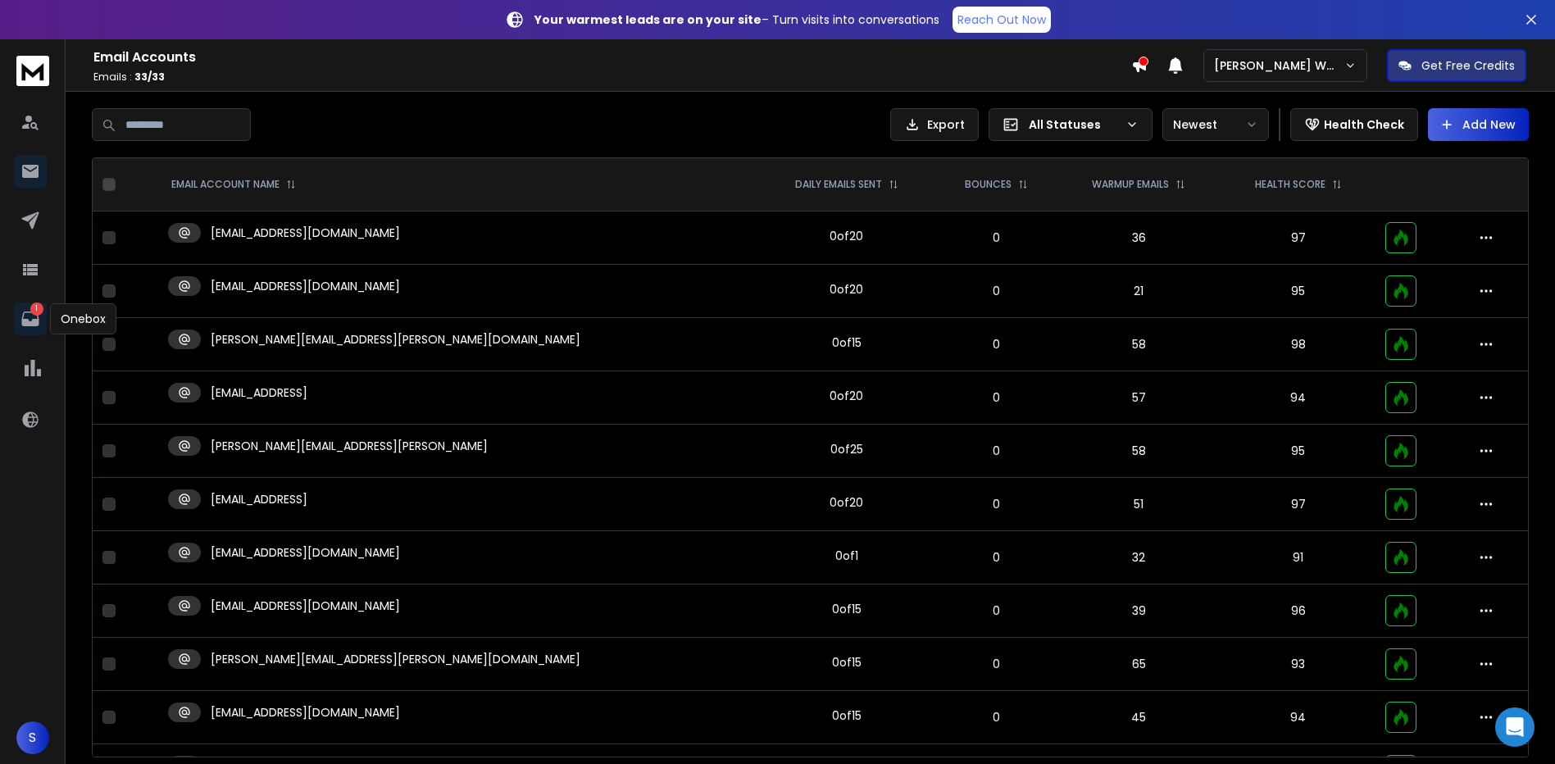
click at [31, 312] on p "1" at bounding box center [36, 309] width 13 height 13
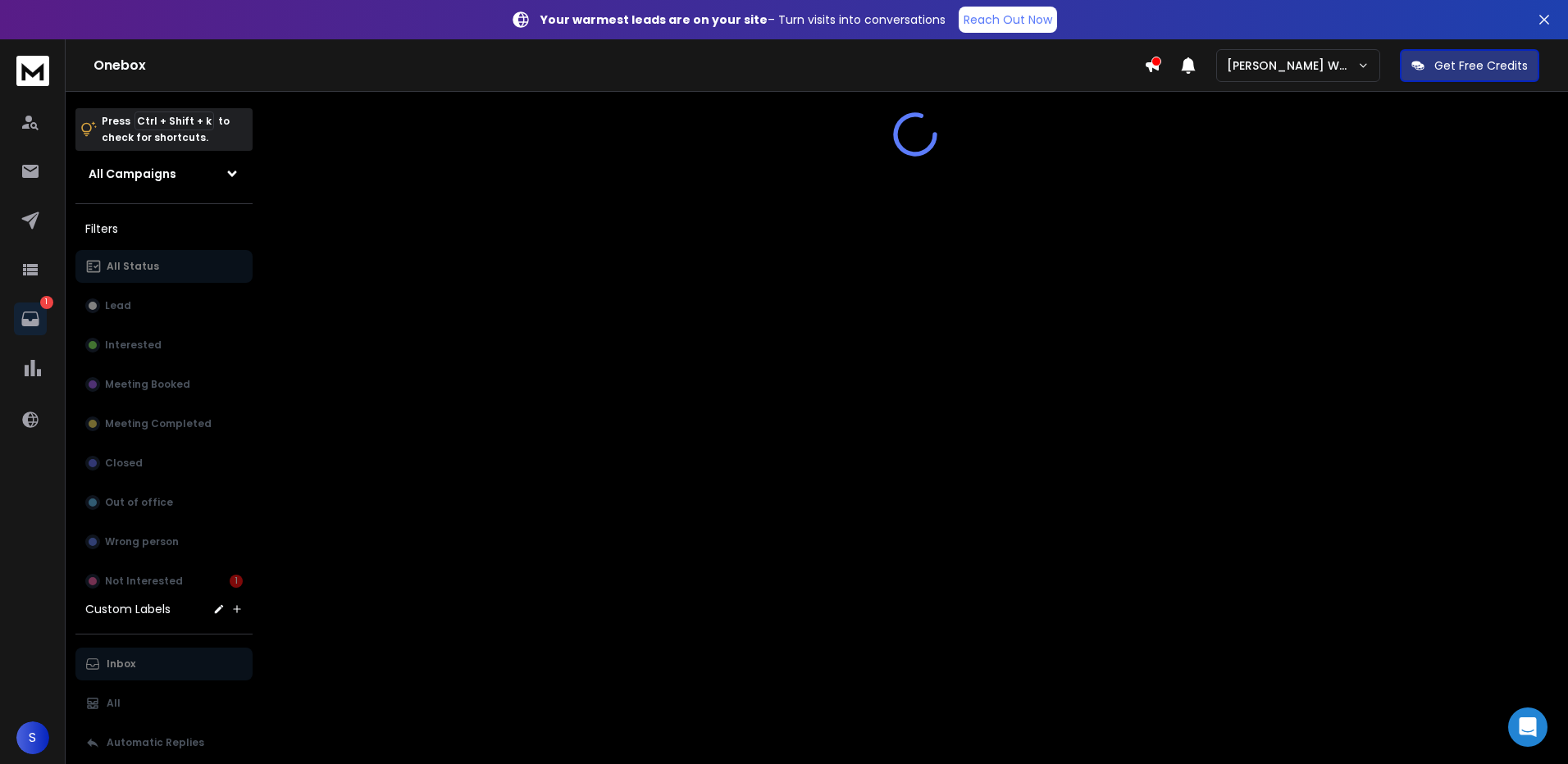
click at [201, 585] on div "All Status Lead Interested Meeting Booked Meeting Completed Closed Out of offic…" at bounding box center [163, 424] width 177 height 348
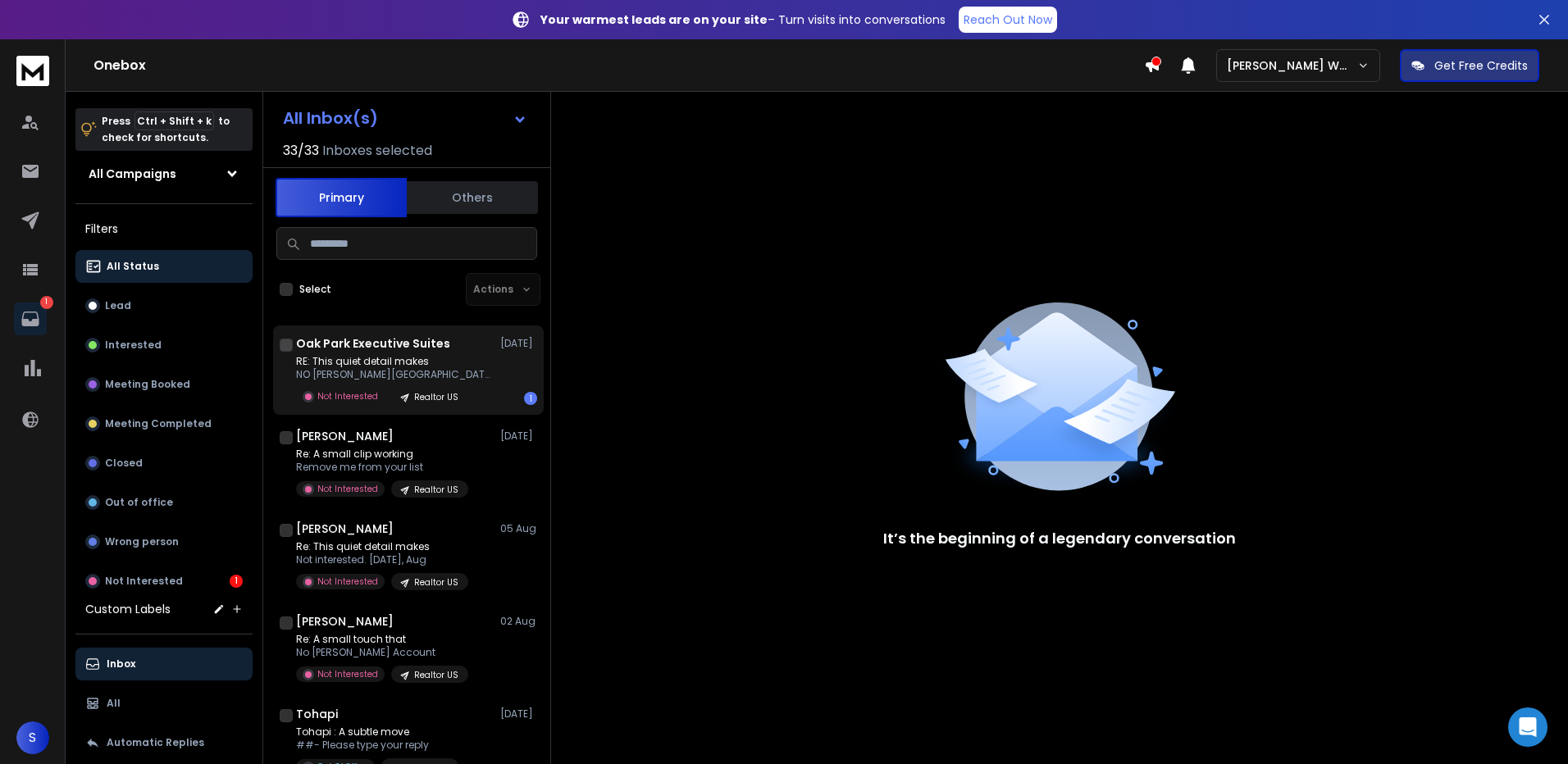
click at [400, 379] on p "NO Liz Moline Oak Park" at bounding box center [394, 374] width 197 height 13
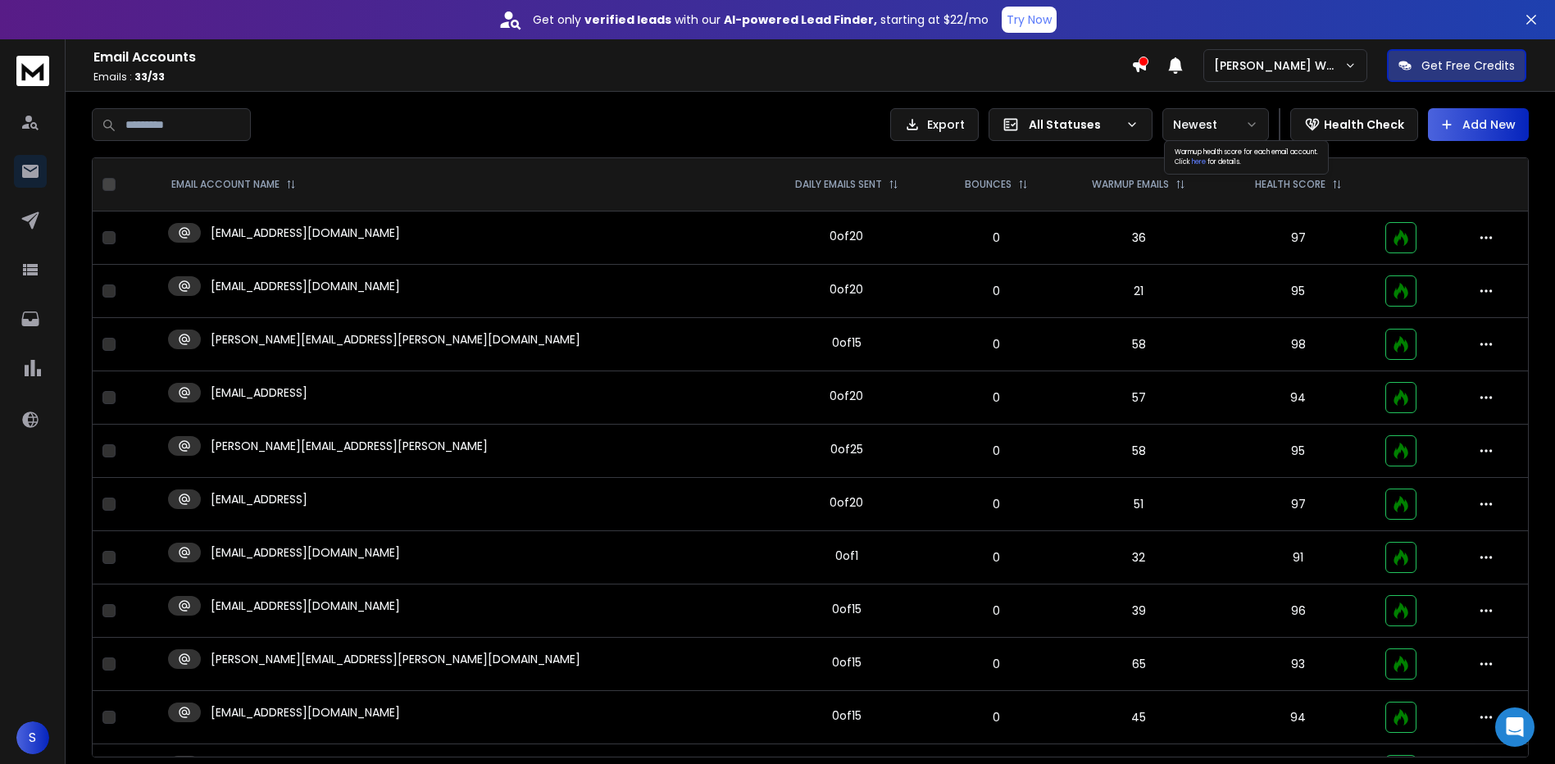
click at [1255, 184] on p "HEALTH SCORE" at bounding box center [1290, 184] width 71 height 13
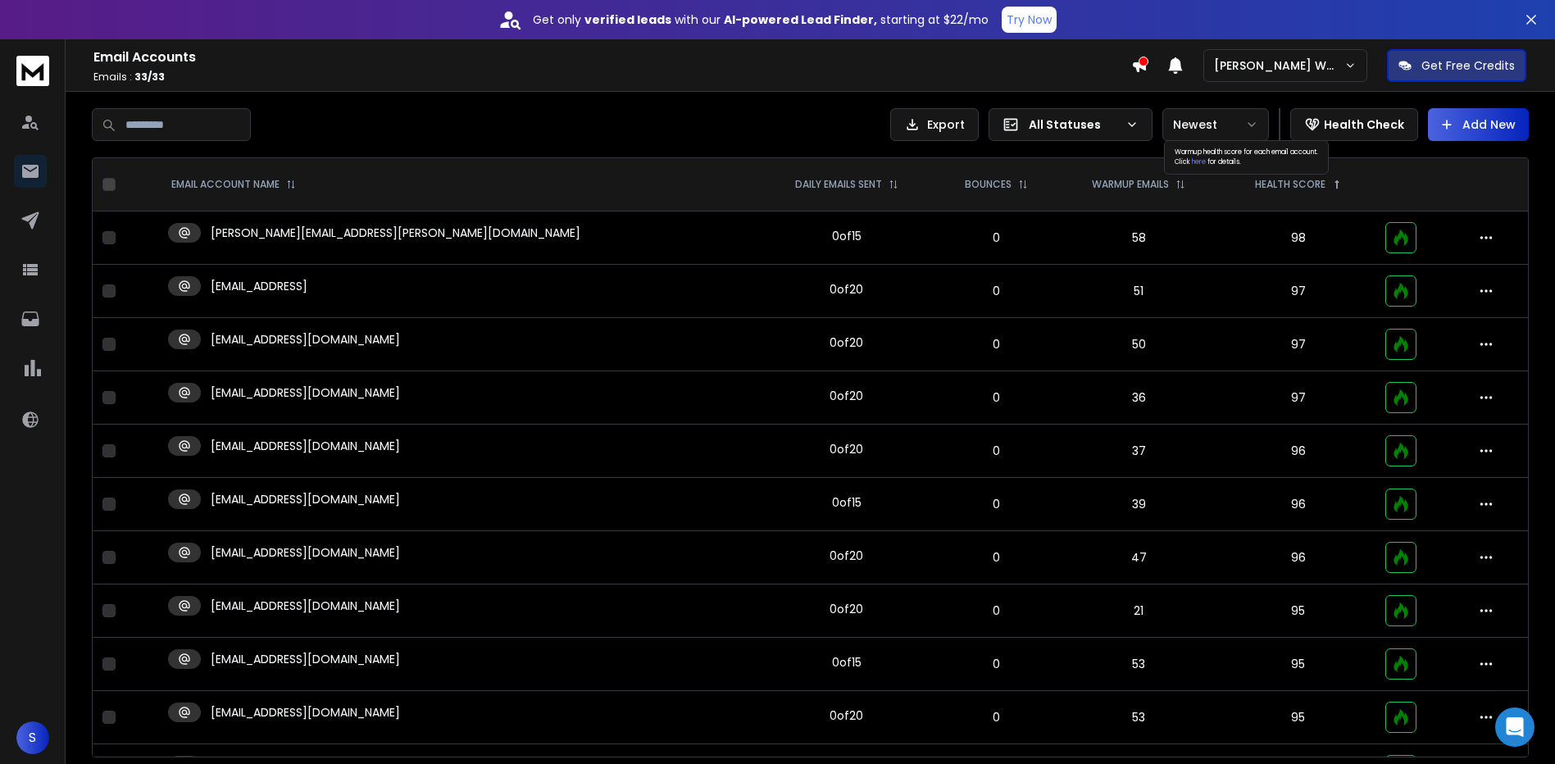
click at [1255, 180] on p "HEALTH SCORE" at bounding box center [1290, 184] width 71 height 13
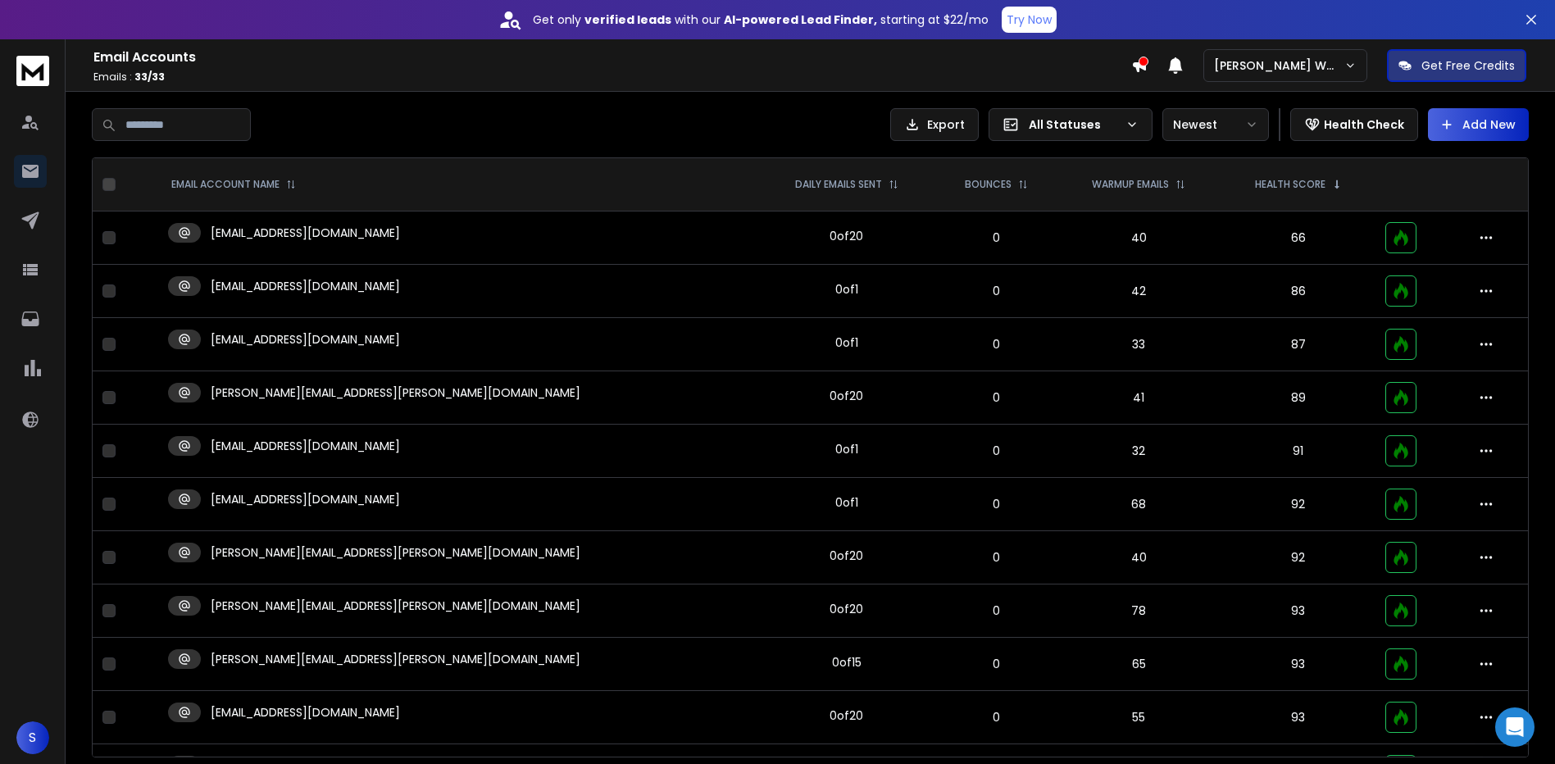
click at [1479, 236] on icon at bounding box center [1486, 237] width 15 height 15
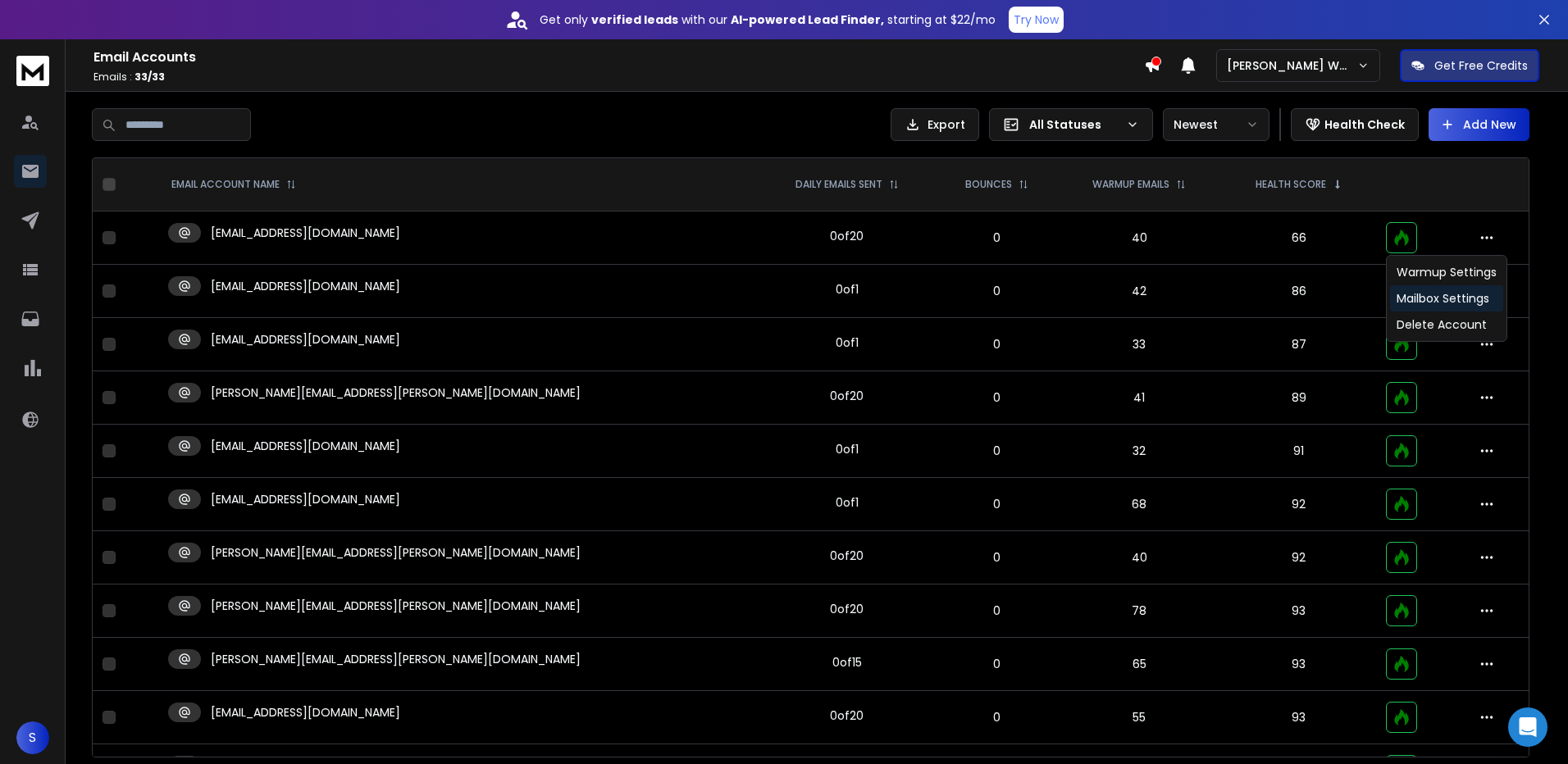
click at [1431, 299] on div "Mailbox Settings" at bounding box center [1446, 298] width 113 height 26
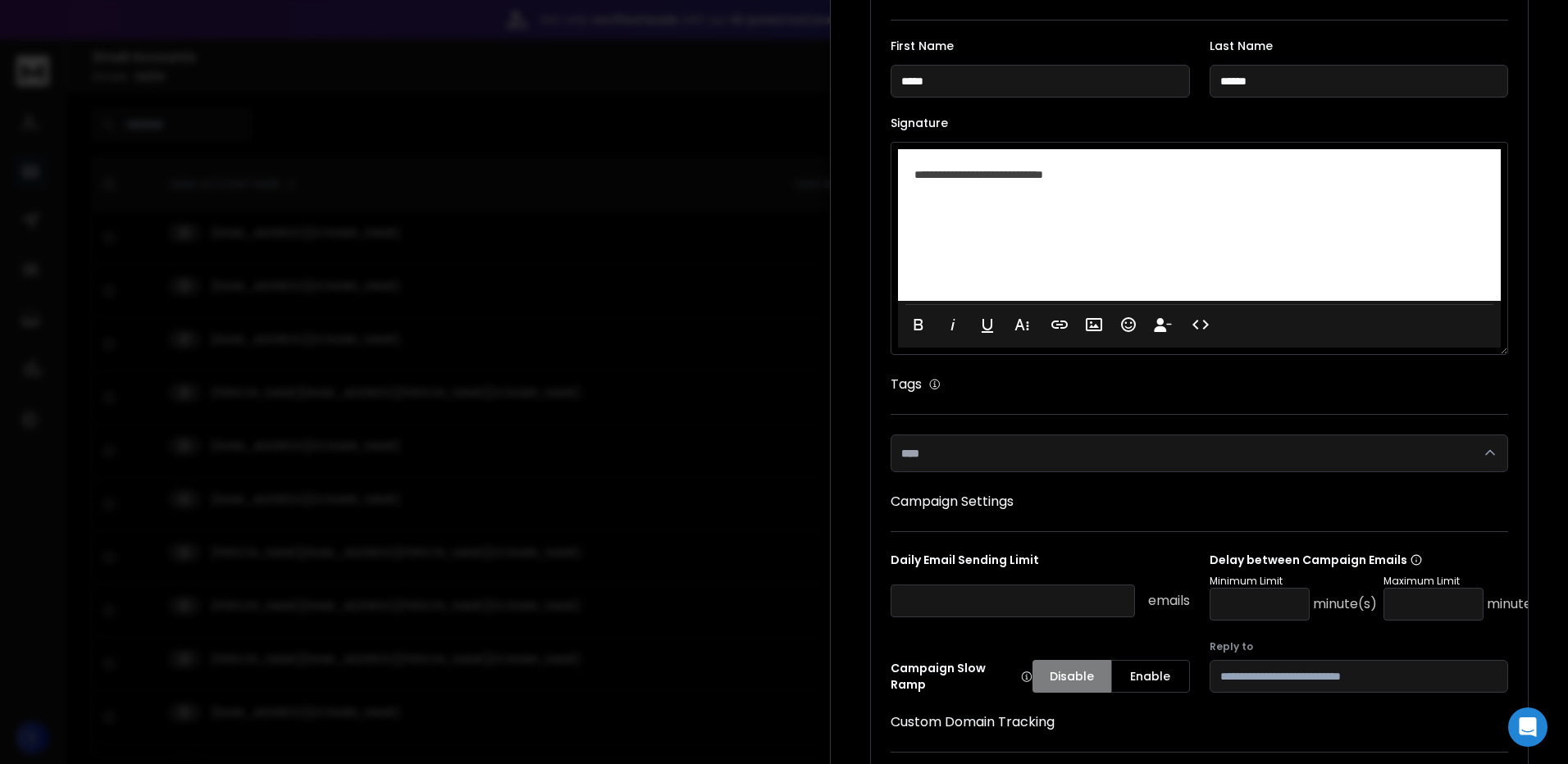
scroll to position [164, 0]
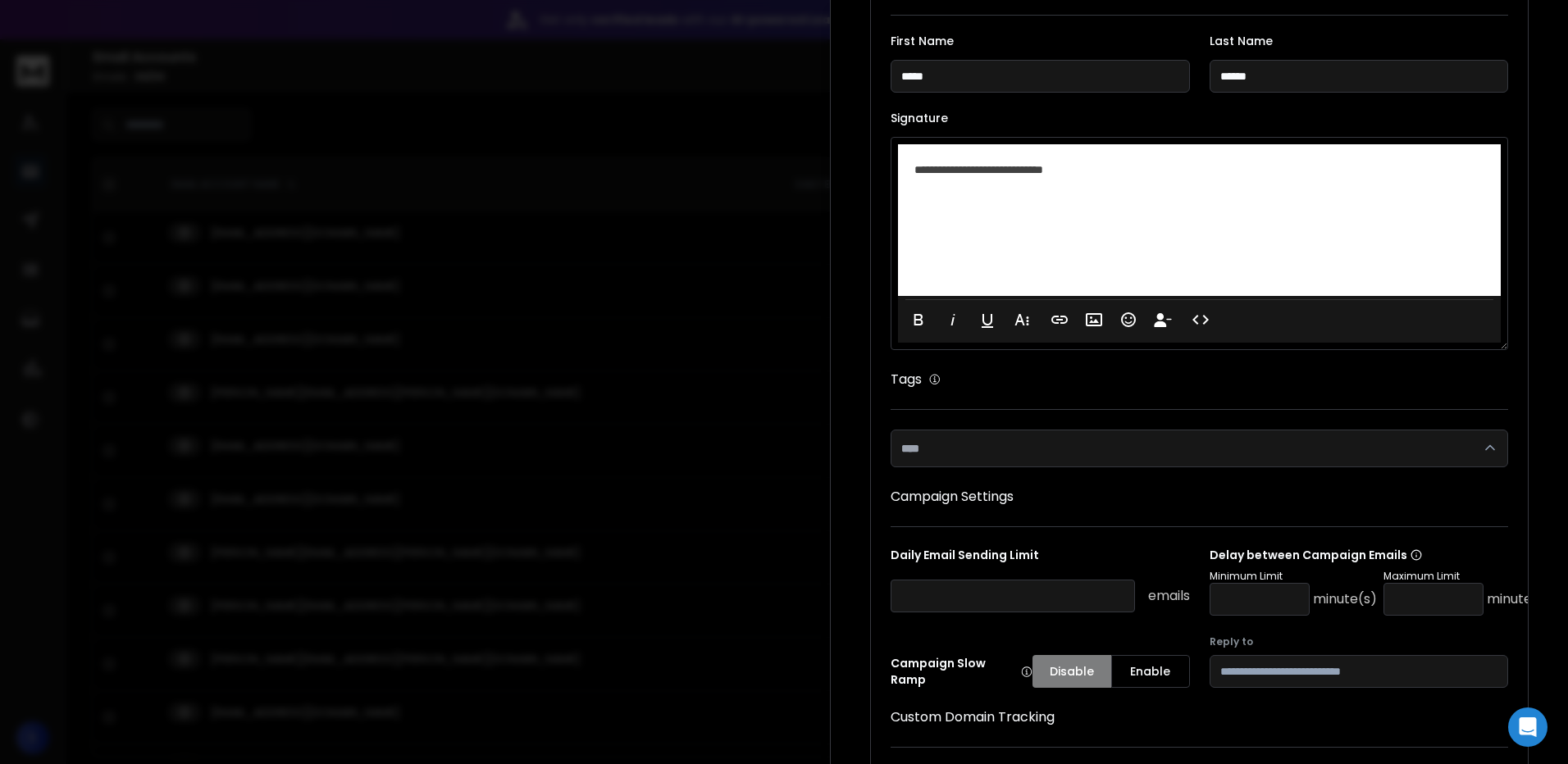
drag, startPoint x: 912, startPoint y: 594, endPoint x: 878, endPoint y: 580, distance: 36.1
click at [880, 581] on div "**********" at bounding box center [1199, 414] width 658 height 918
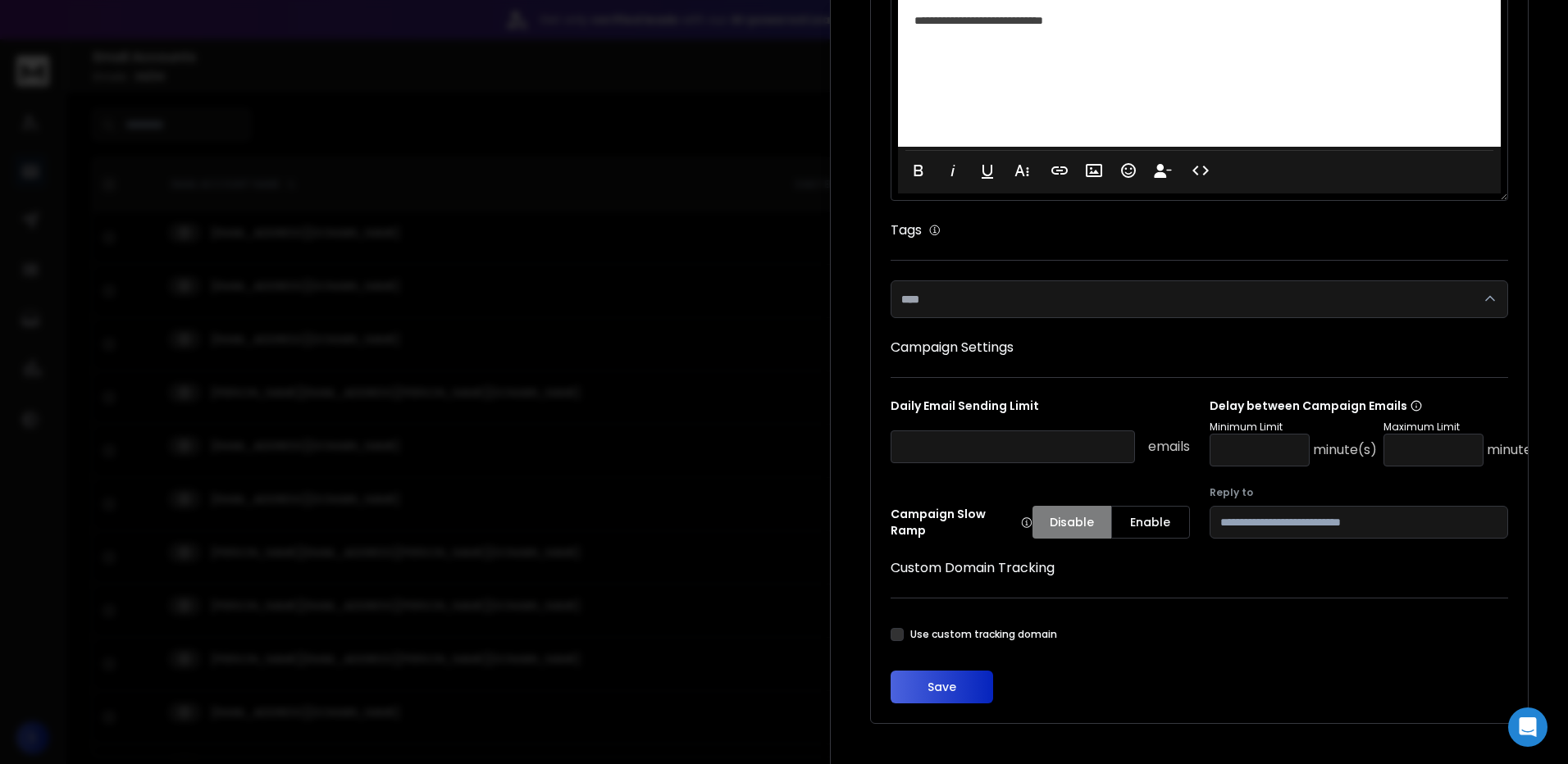
scroll to position [331, 0]
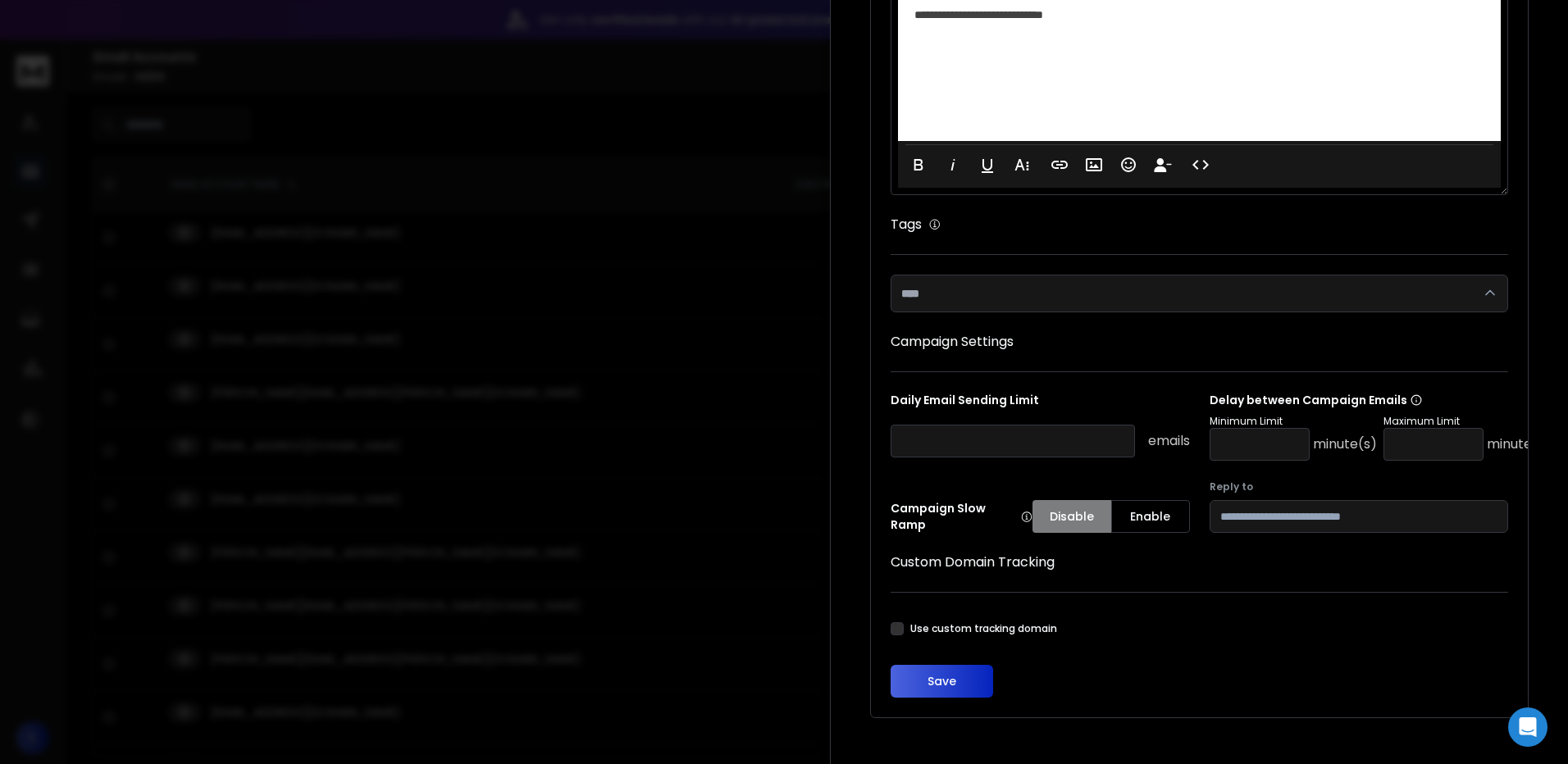
type input "*"
click at [958, 665] on button "Save" at bounding box center [941, 681] width 102 height 33
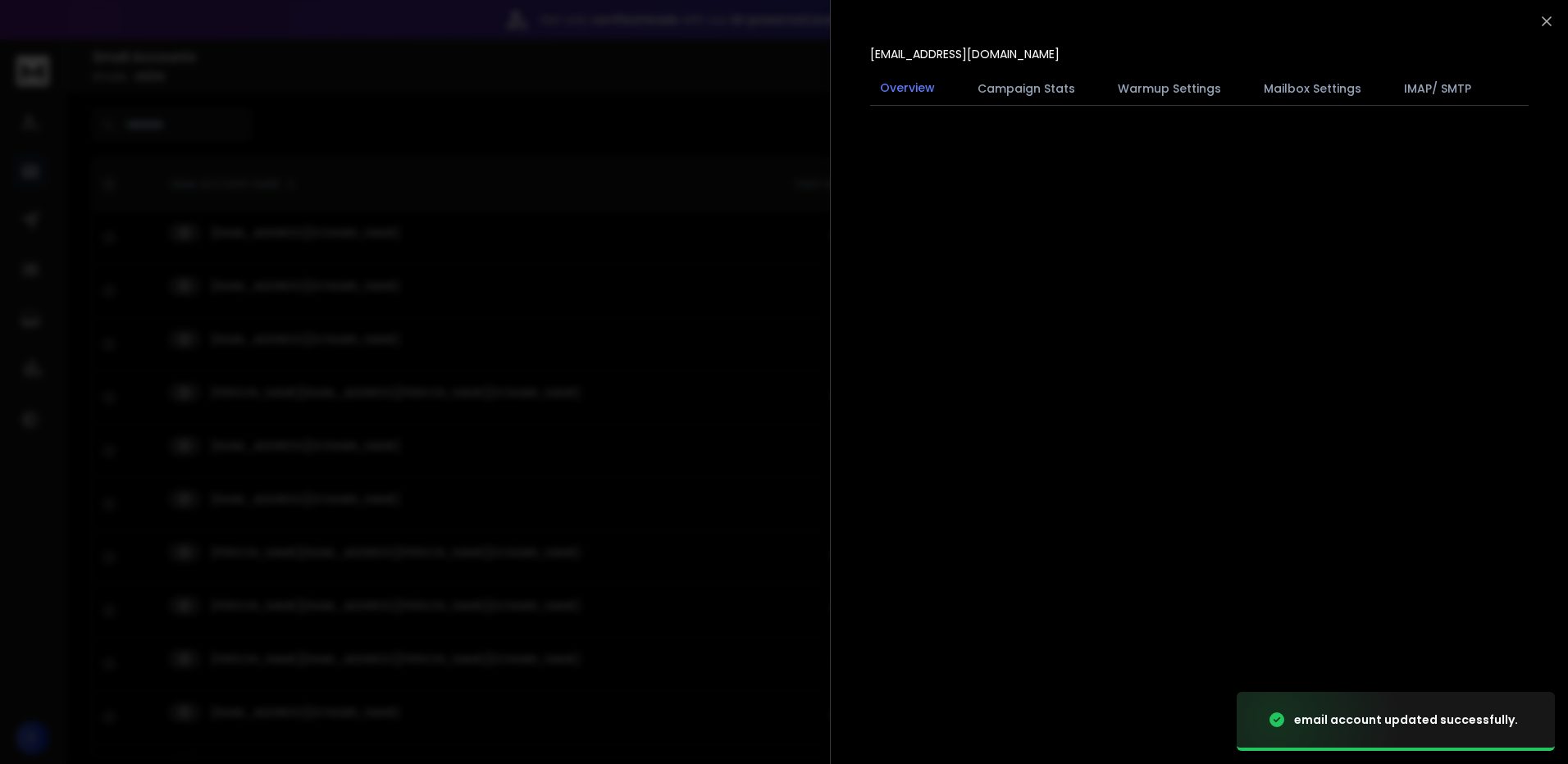
scroll to position [0, 0]
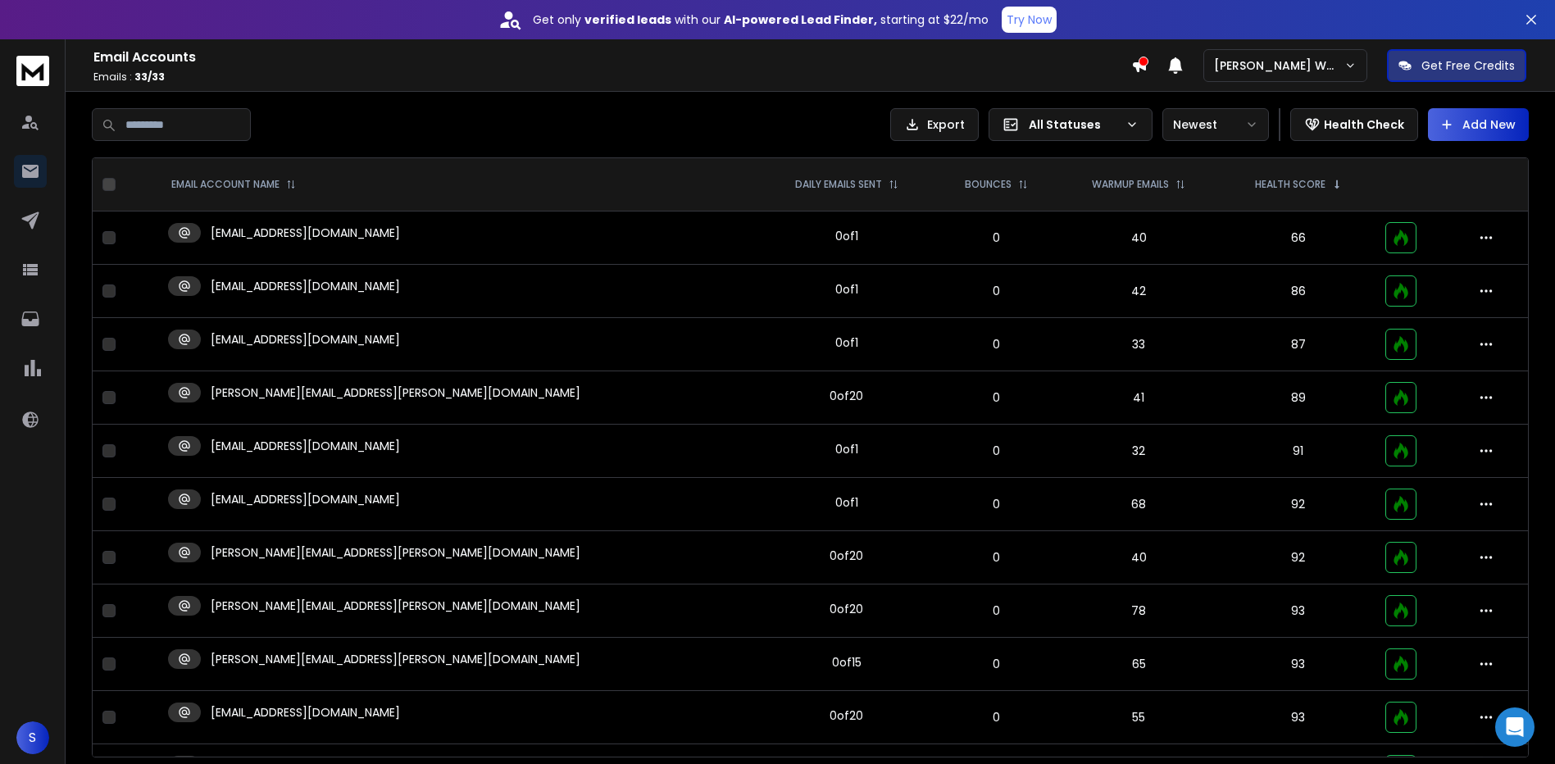
click at [1481, 398] on icon at bounding box center [1487, 397] width 12 height 2
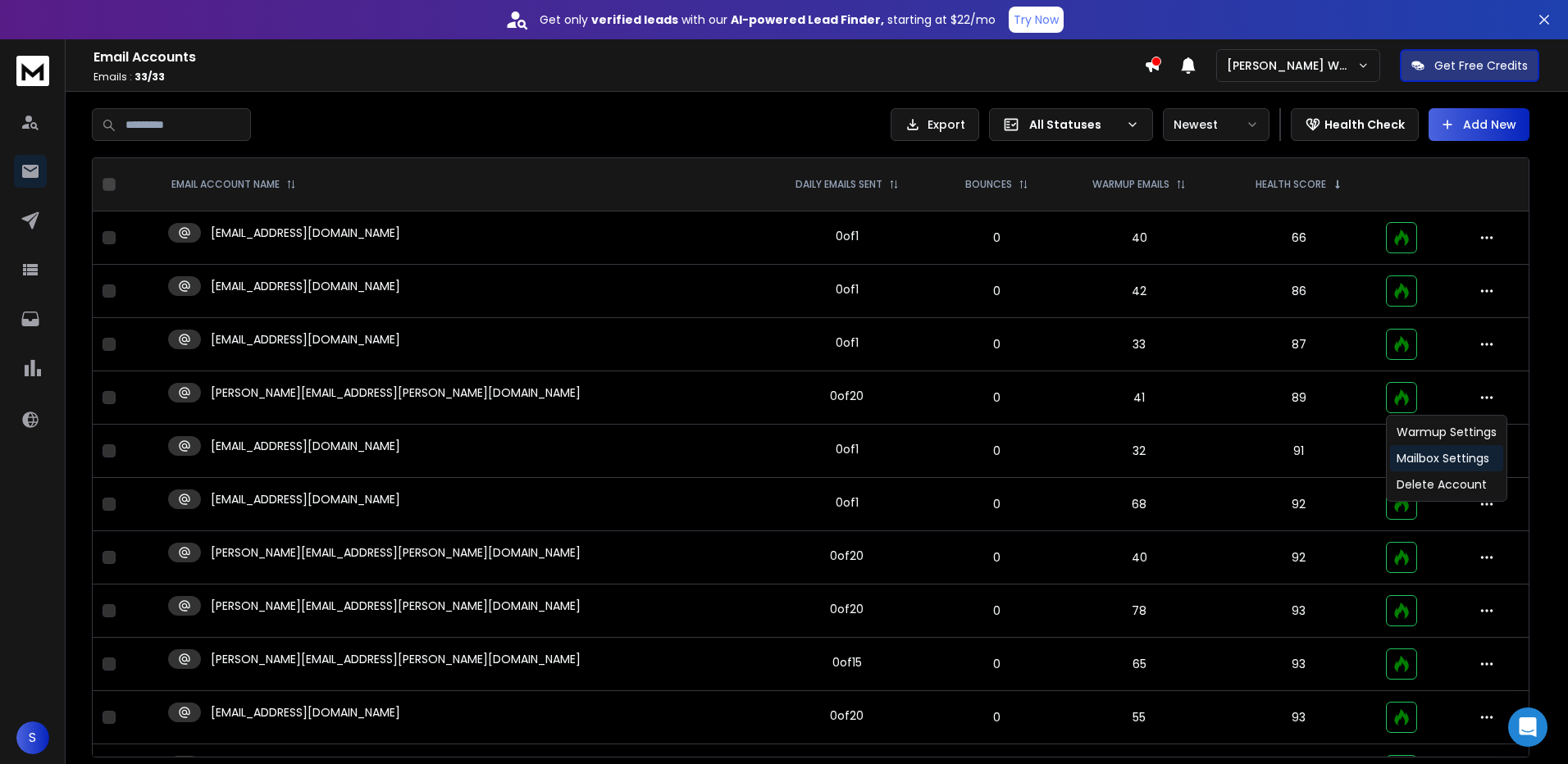
click at [1438, 464] on div "Mailbox Settings" at bounding box center [1446, 458] width 113 height 26
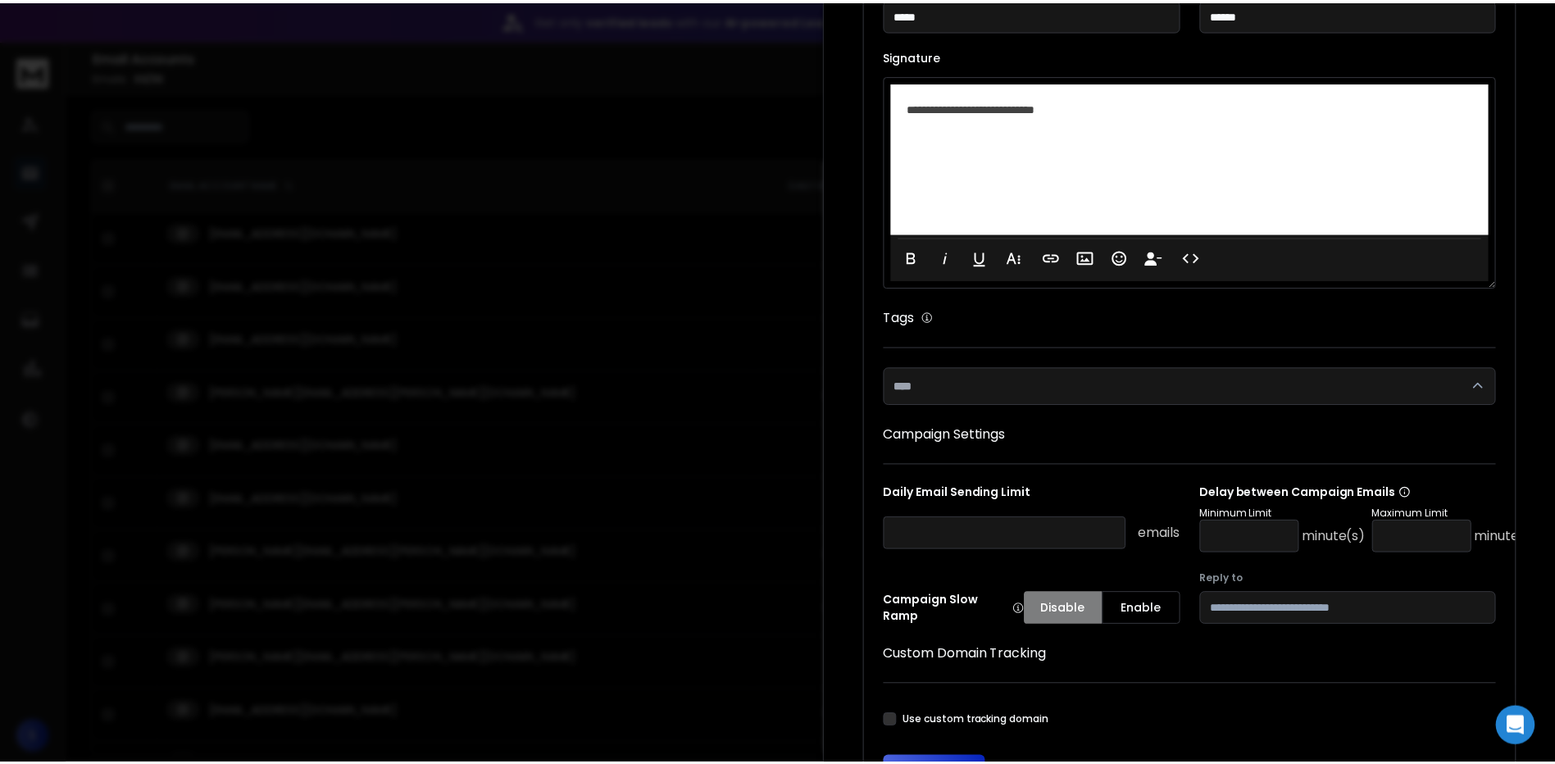
scroll to position [246, 0]
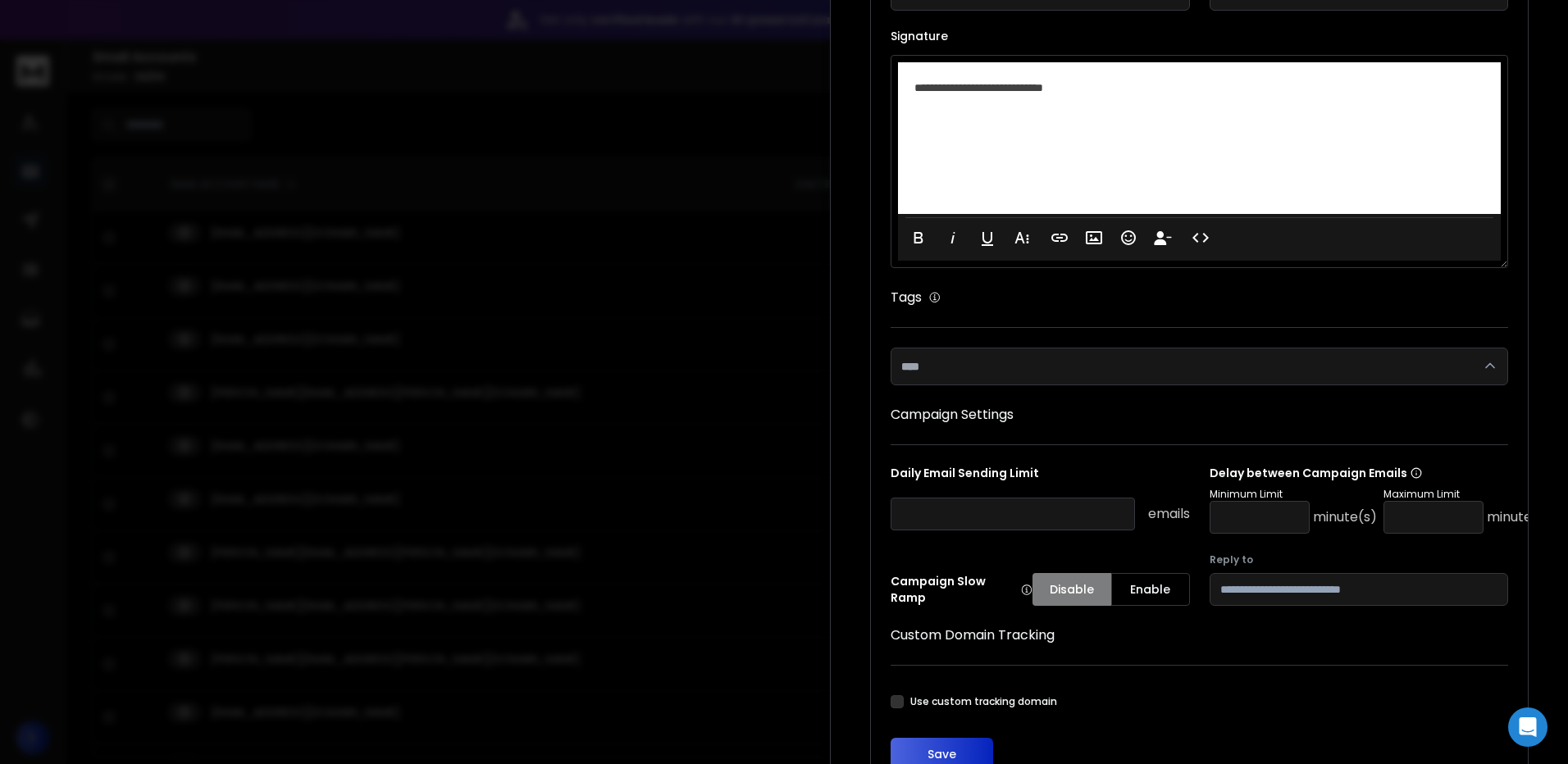
drag, startPoint x: 926, startPoint y: 514, endPoint x: 829, endPoint y: 506, distance: 97.1
click at [840, 506] on div "**********" at bounding box center [1199, 382] width 738 height 764
type input "*"
click at [966, 745] on button "Save" at bounding box center [941, 754] width 102 height 33
